Goal: Task Accomplishment & Management: Use online tool/utility

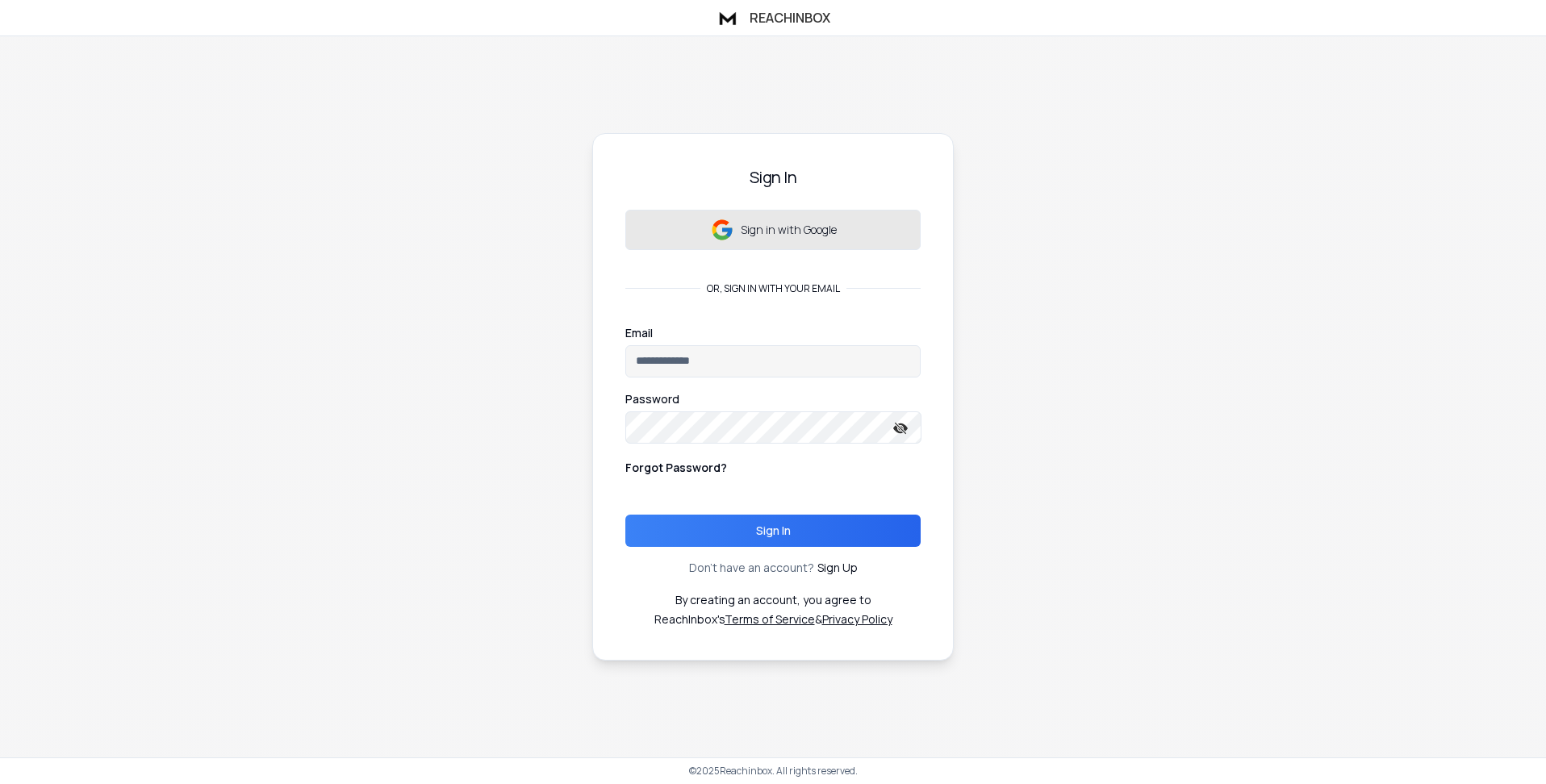
type input "**********"
click at [736, 238] on button "Sign in with Google" at bounding box center [773, 230] width 295 height 40
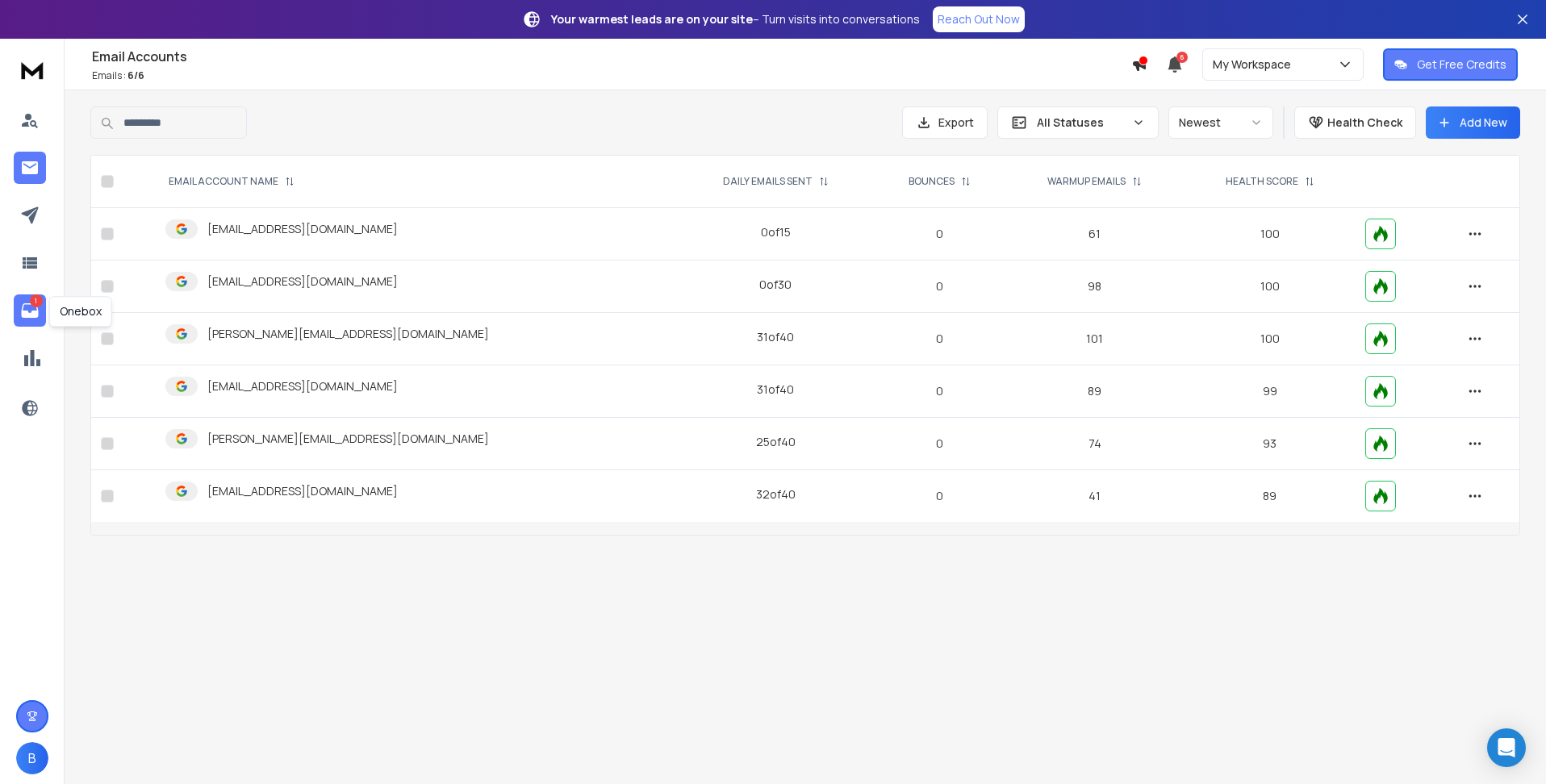
click at [20, 310] on icon at bounding box center [30, 311] width 19 height 19
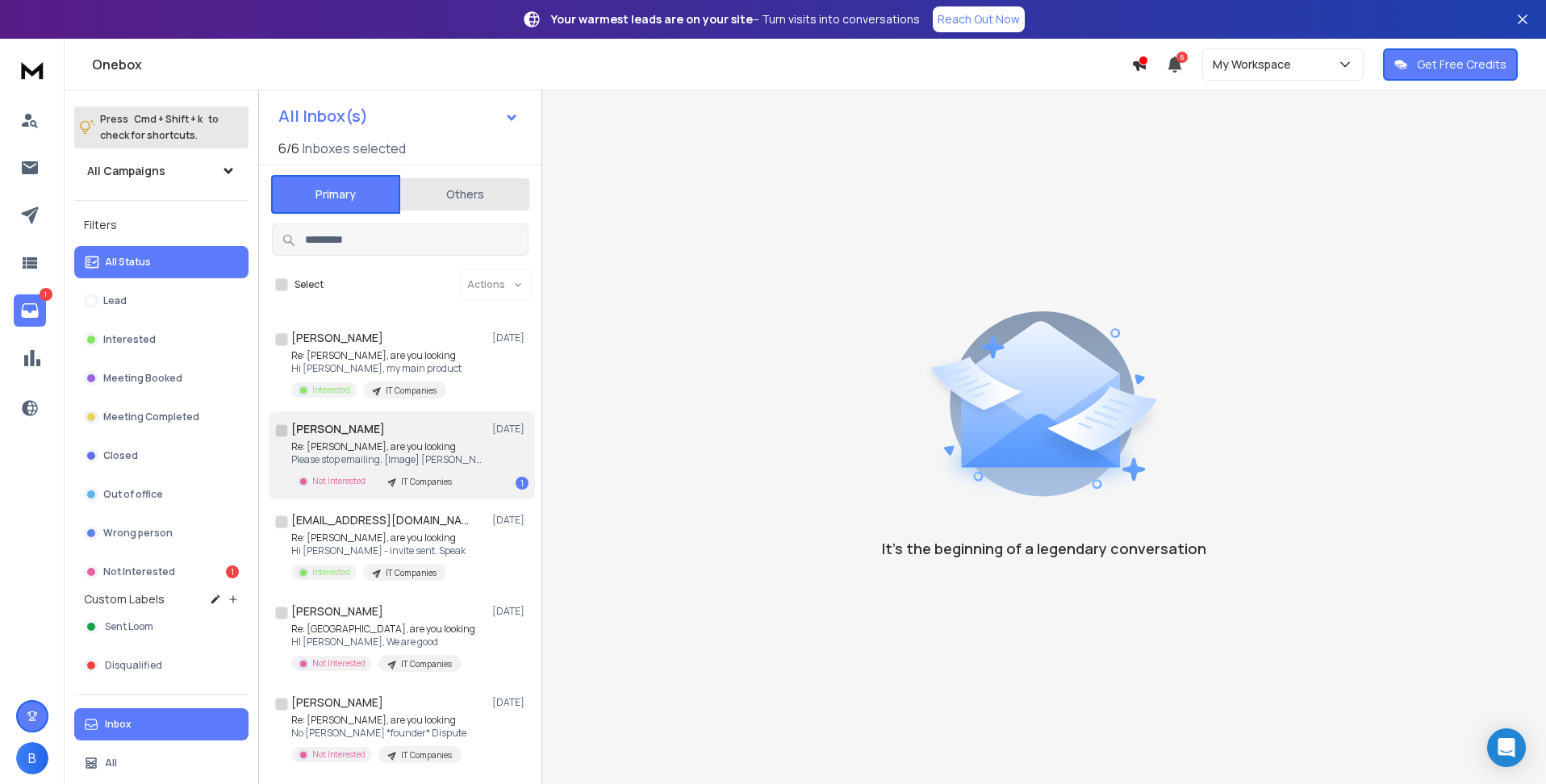
click at [441, 434] on div "[PERSON_NAME] [DATE]" at bounding box center [411, 429] width 238 height 16
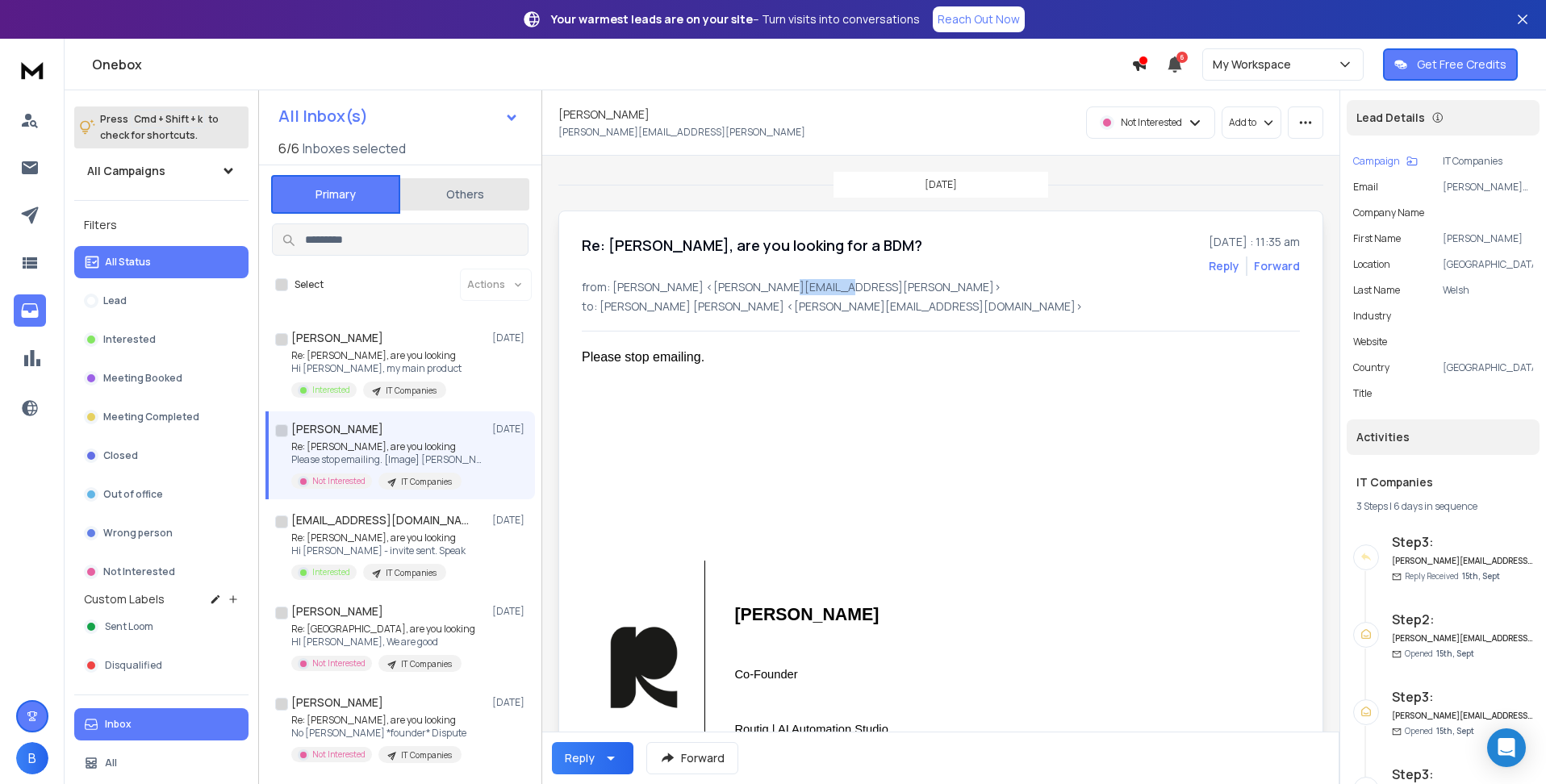
drag, startPoint x: 760, startPoint y: 288, endPoint x: 804, endPoint y: 289, distance: 44.0
click at [804, 289] on p "from: [PERSON_NAME] <[PERSON_NAME][EMAIL_ADDRESS][PERSON_NAME]>" at bounding box center [941, 287] width 718 height 16
copy p "[URL]"
click at [910, 413] on div at bounding box center [818, 416] width 472 height 58
click at [190, 336] on button "Interested" at bounding box center [162, 339] width 175 height 32
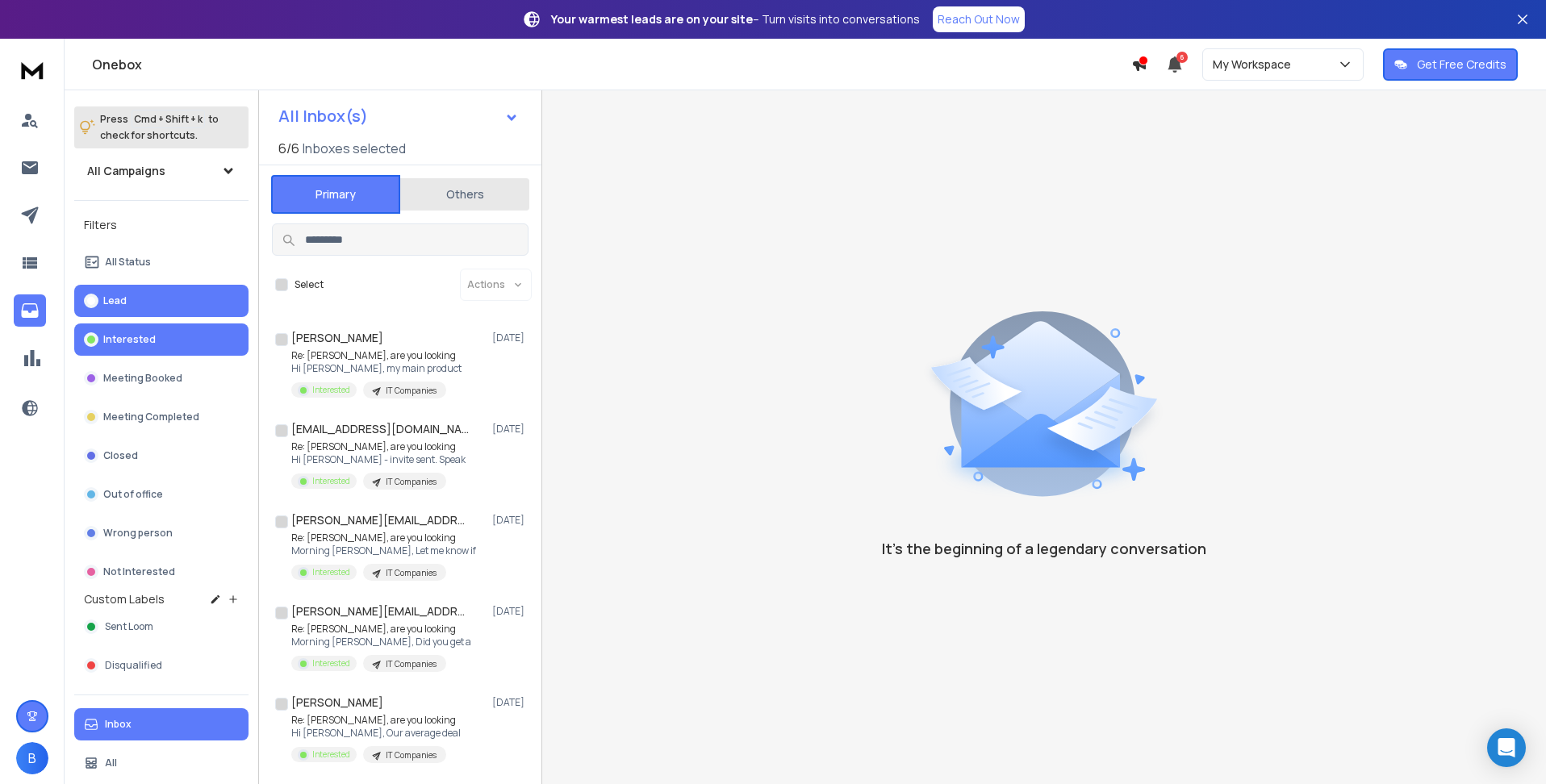
click at [183, 299] on button "Lead" at bounding box center [162, 300] width 175 height 32
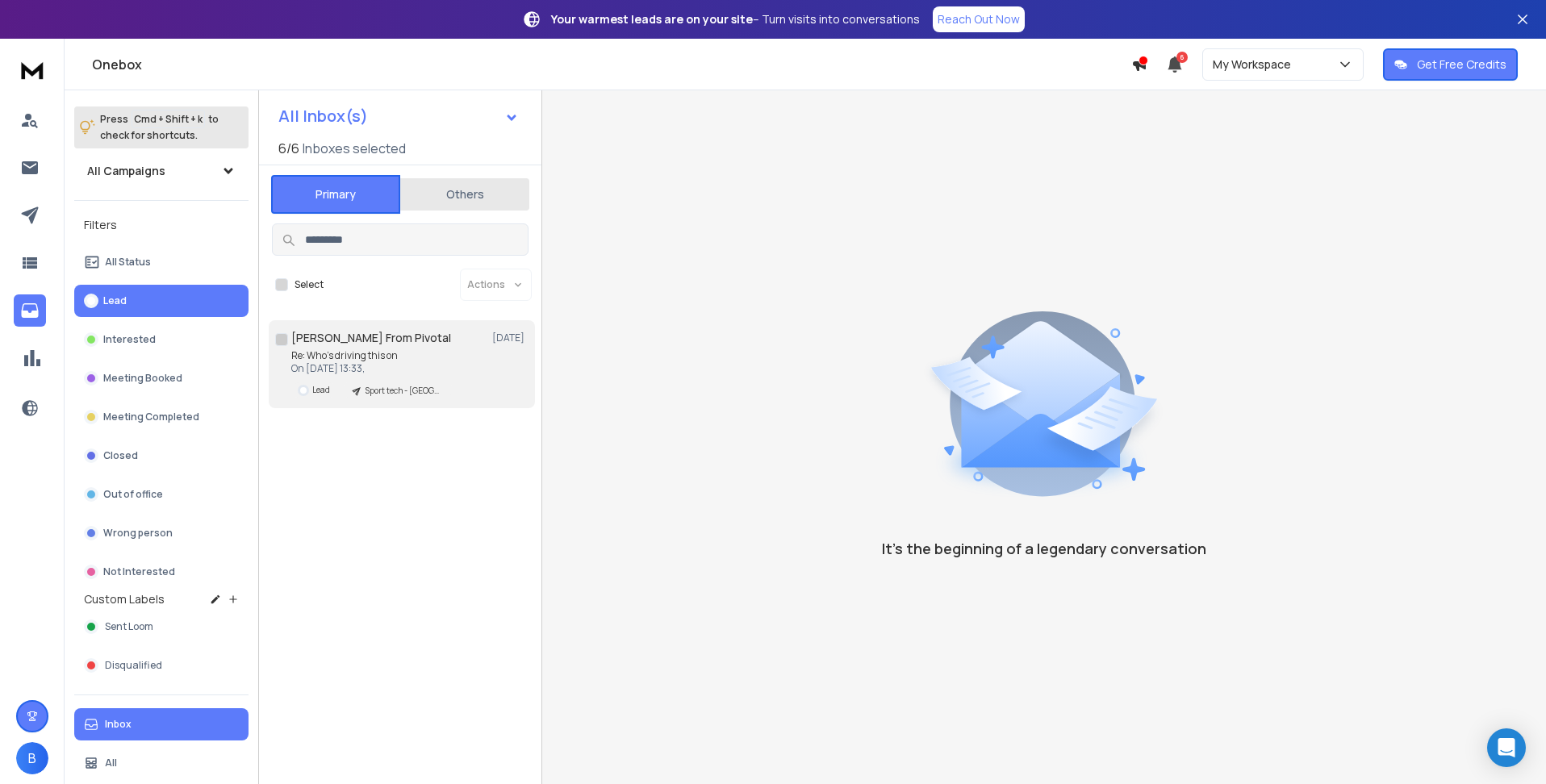
click at [403, 347] on div "[PERSON_NAME] From Pivotal [DATE] Re: Who’s driving this on On [DATE] 13:33, Le…" at bounding box center [411, 364] width 238 height 69
